Goal: Task Accomplishment & Management: Use online tool/utility

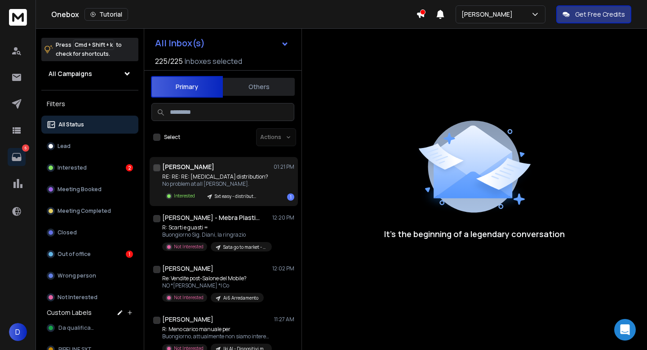
click at [237, 180] on p "No problem at all Luca." at bounding box center [215, 183] width 106 height 7
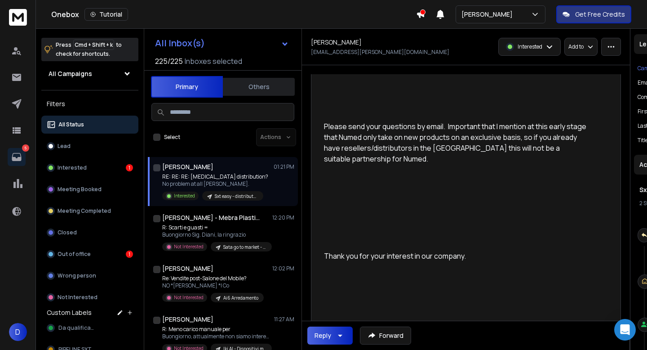
scroll to position [195, 0]
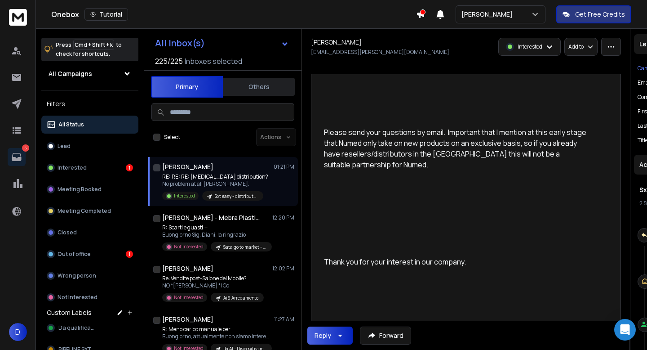
click at [618, 45] on button "button" at bounding box center [611, 47] width 20 height 18
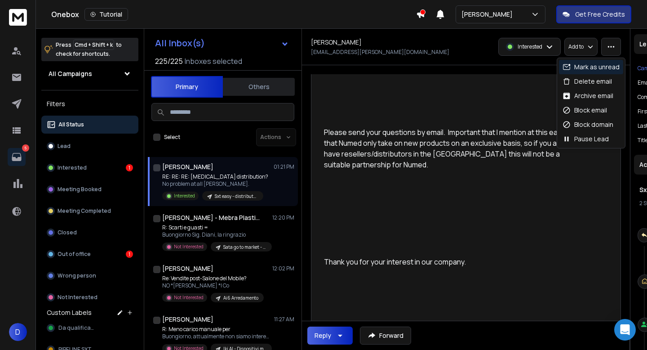
click at [609, 67] on div "Mark as unread" at bounding box center [591, 66] width 57 height 9
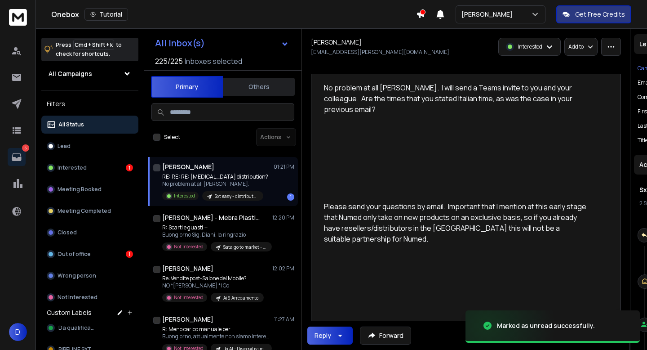
scroll to position [0, 0]
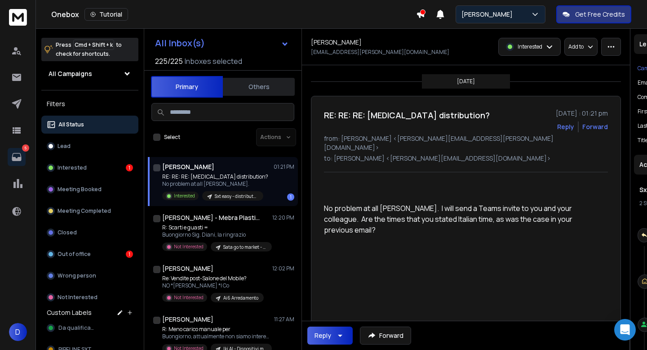
click at [526, 14] on div "[PERSON_NAME]" at bounding box center [501, 14] width 78 height 9
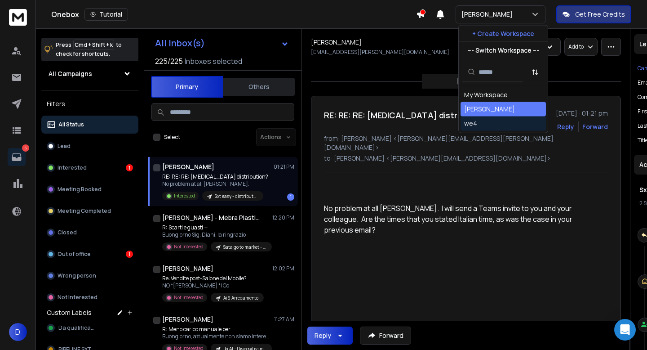
click at [517, 128] on div "we4" at bounding box center [503, 123] width 85 height 14
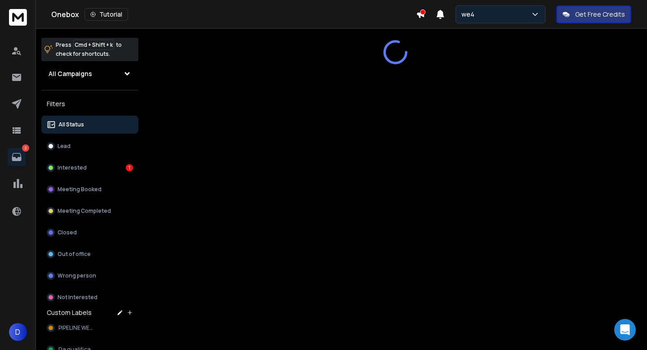
click at [511, 14] on div "we4" at bounding box center [501, 14] width 78 height 9
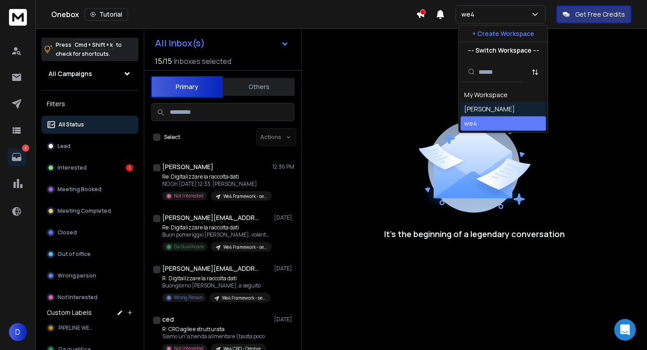
click at [509, 107] on div "[PERSON_NAME]" at bounding box center [503, 109] width 85 height 14
